Goal: Communication & Community: Answer question/provide support

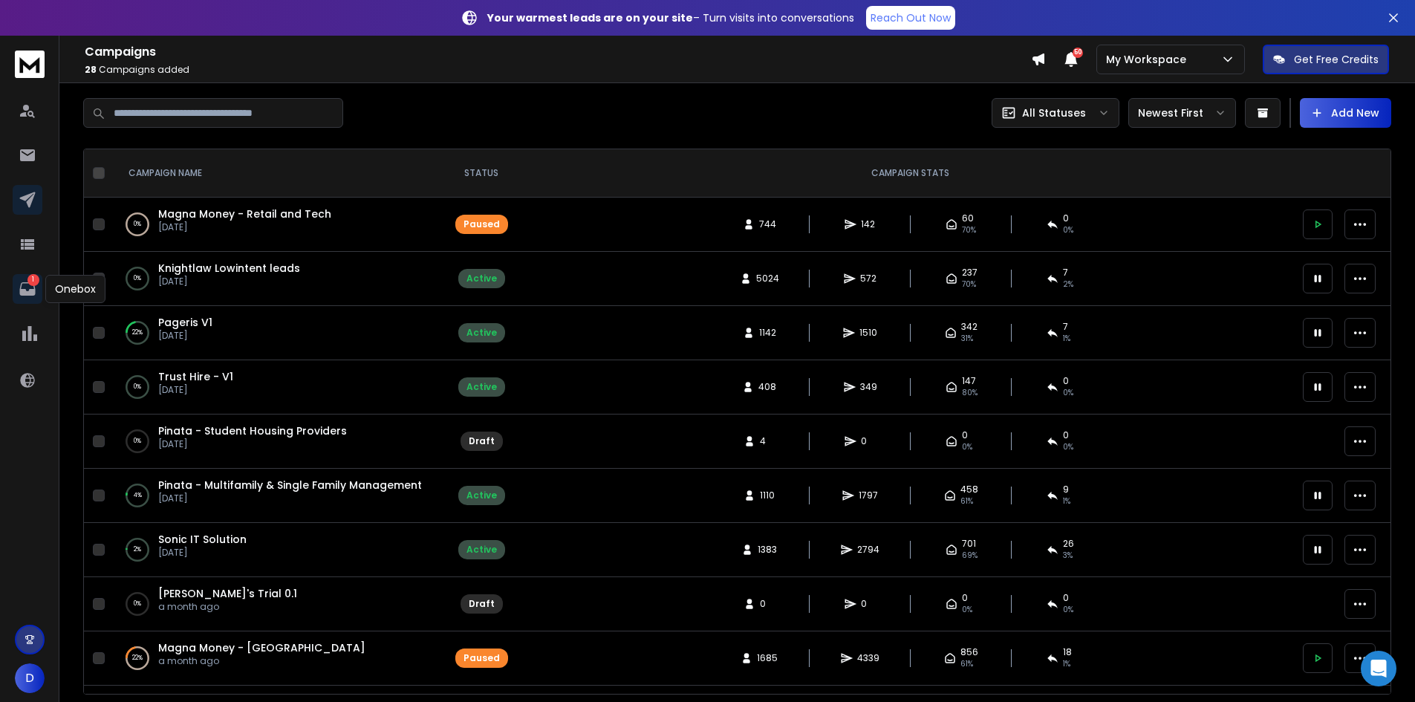
click at [23, 291] on icon at bounding box center [27, 288] width 16 height 13
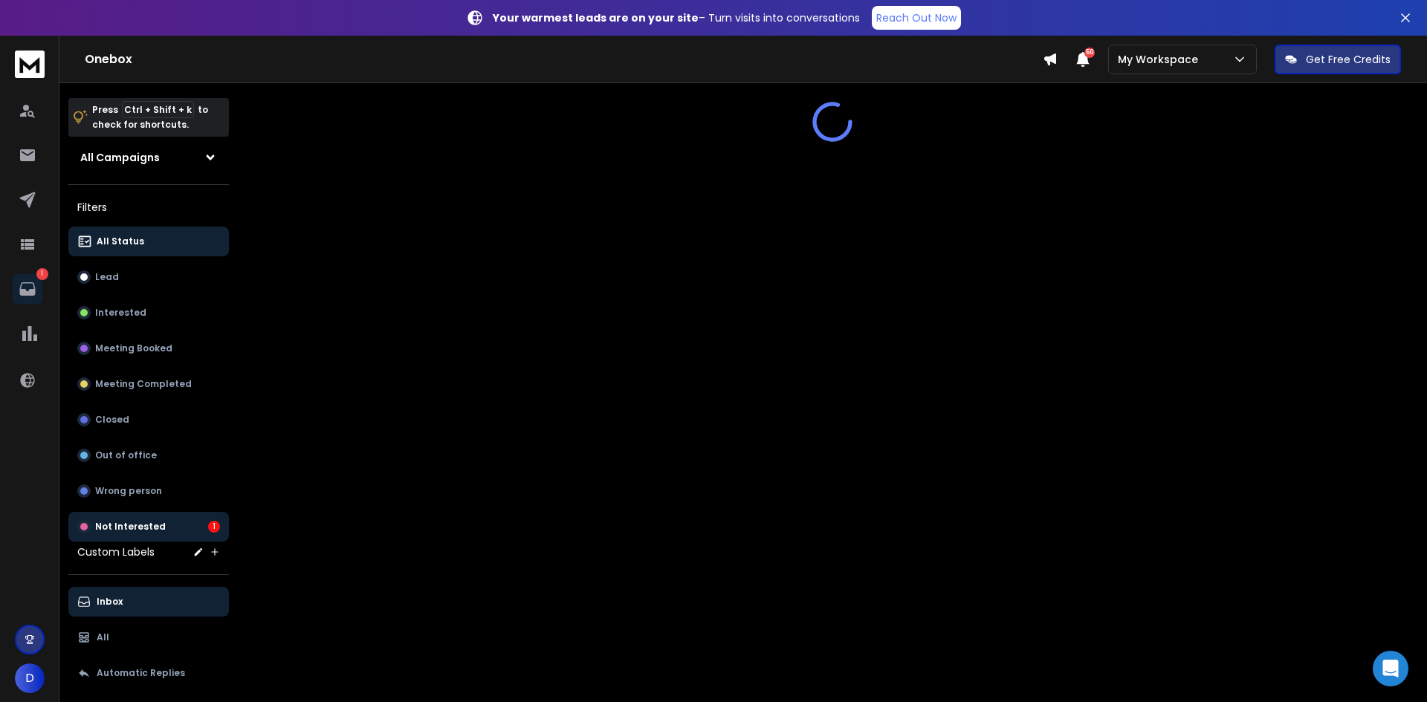
click at [124, 512] on button "Not Interested 1" at bounding box center [148, 527] width 160 height 30
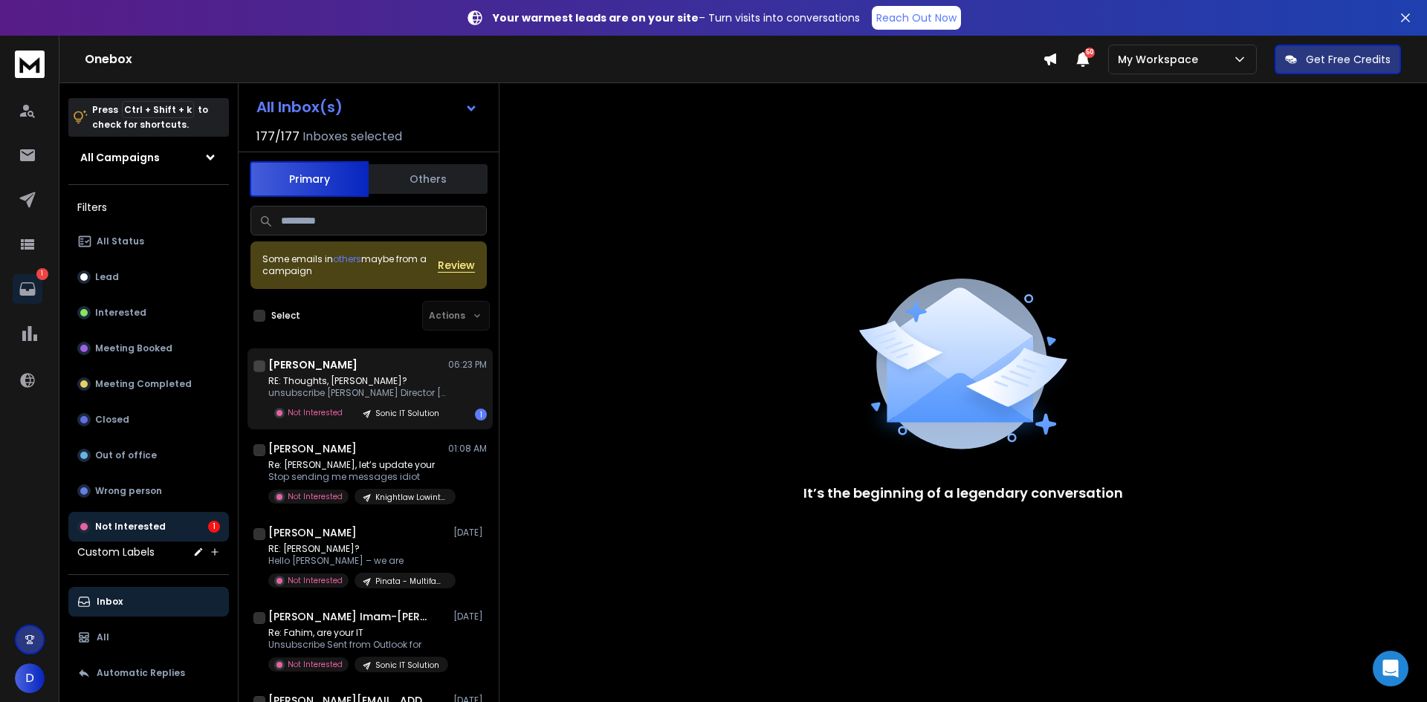
click at [394, 384] on p "RE: Thoughts, [PERSON_NAME]?" at bounding box center [357, 381] width 178 height 12
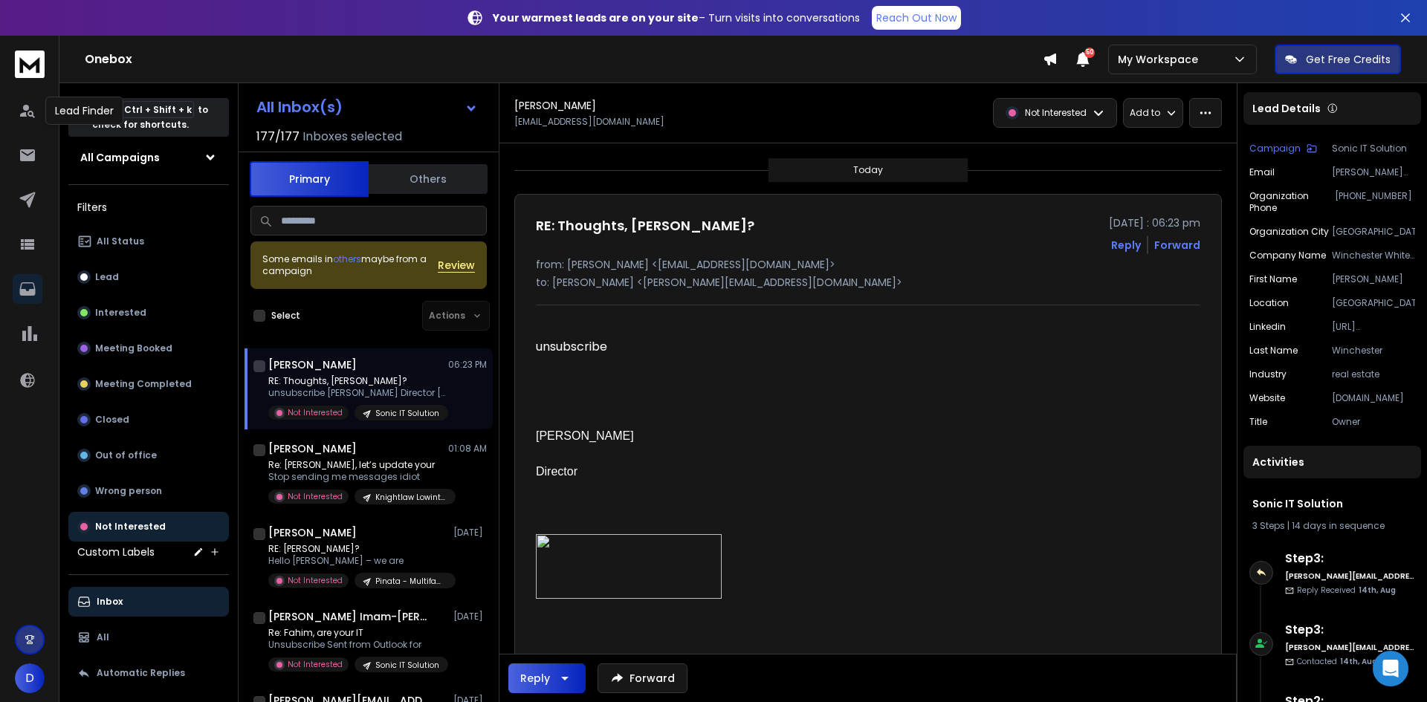
click at [148, 361] on div "All Status Lead Interested Meeting Booked Meeting Completed Closed Out of offic…" at bounding box center [148, 384] width 160 height 315
